Goal: Find specific page/section: Find specific page/section

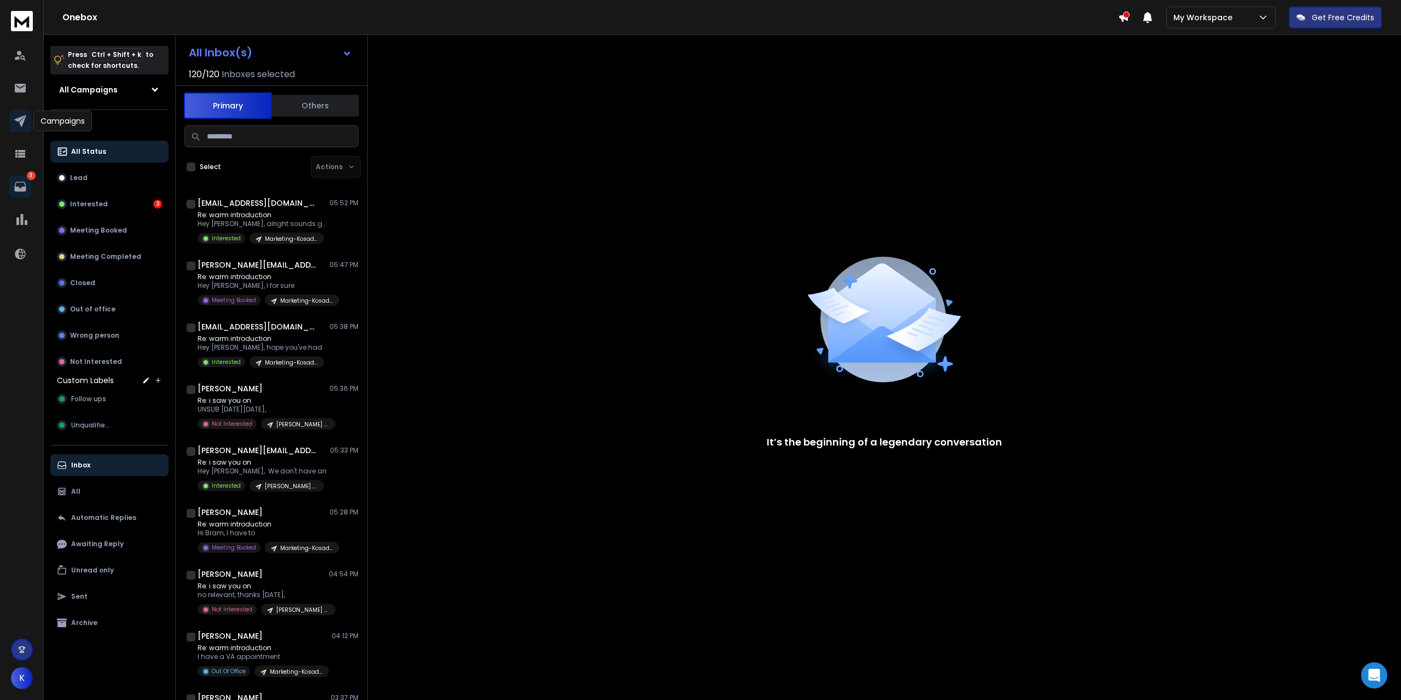
click at [12, 116] on link at bounding box center [20, 121] width 22 height 22
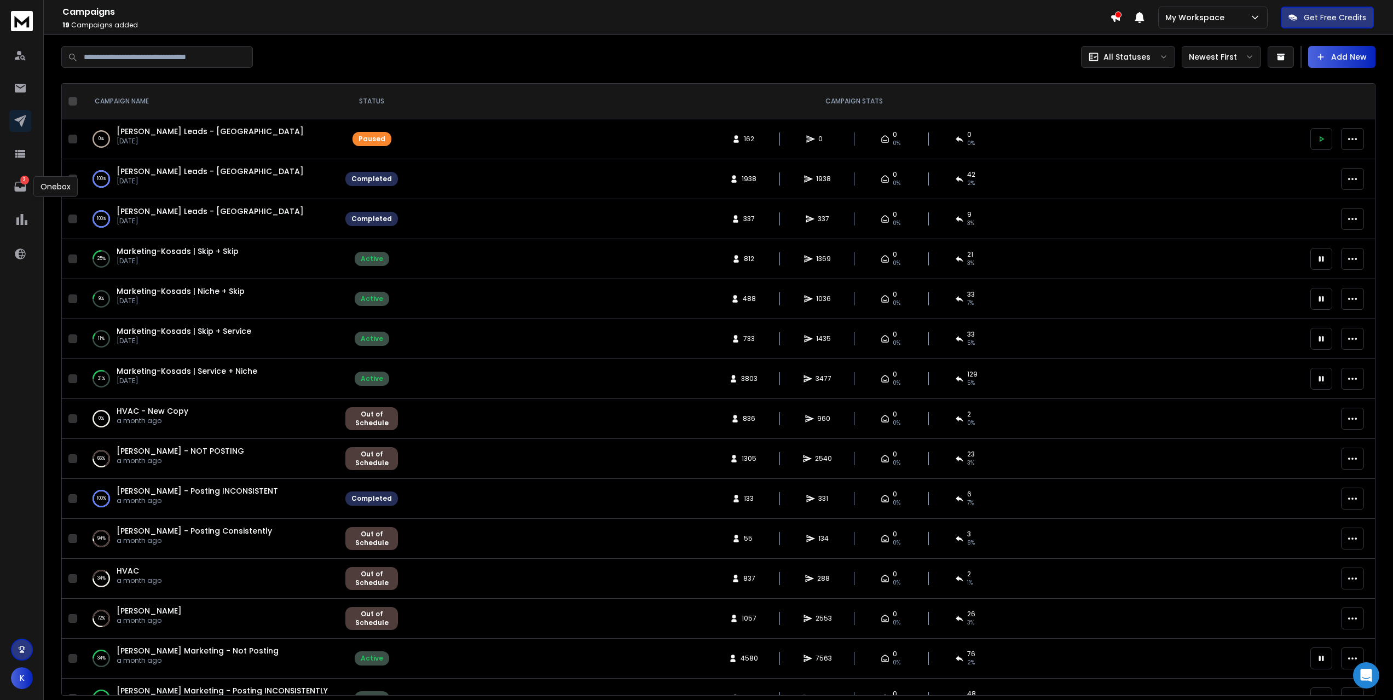
click at [27, 169] on div at bounding box center [21, 156] width 25 height 26
click at [26, 179] on p "3" at bounding box center [24, 180] width 9 height 9
